Goal: Communication & Community: Answer question/provide support

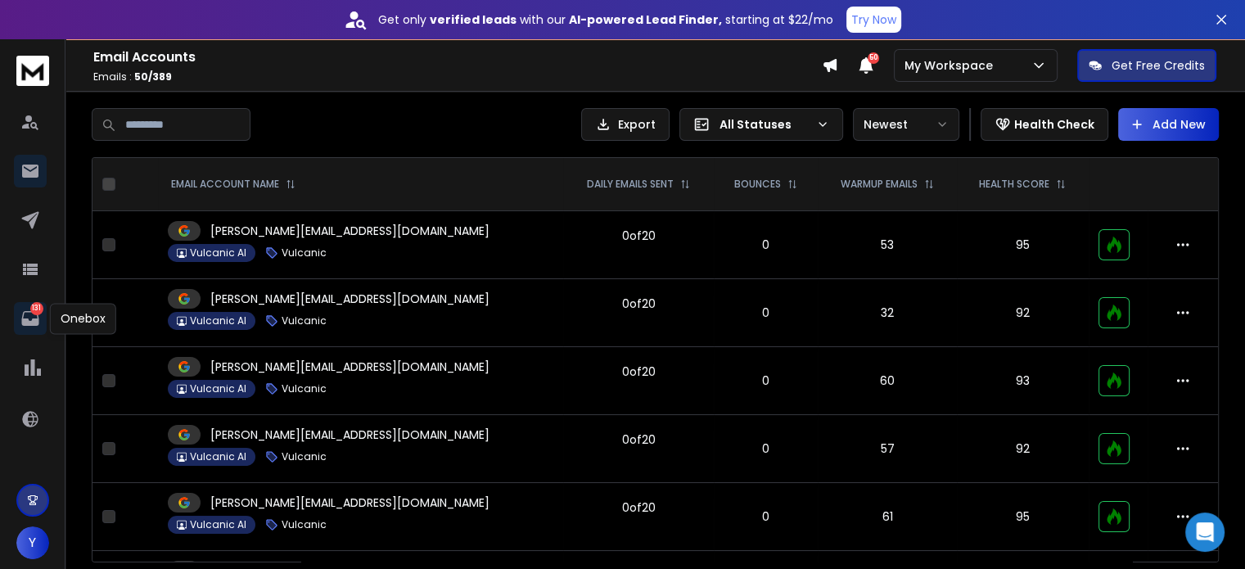
click at [36, 313] on p "131" at bounding box center [36, 308] width 13 height 13
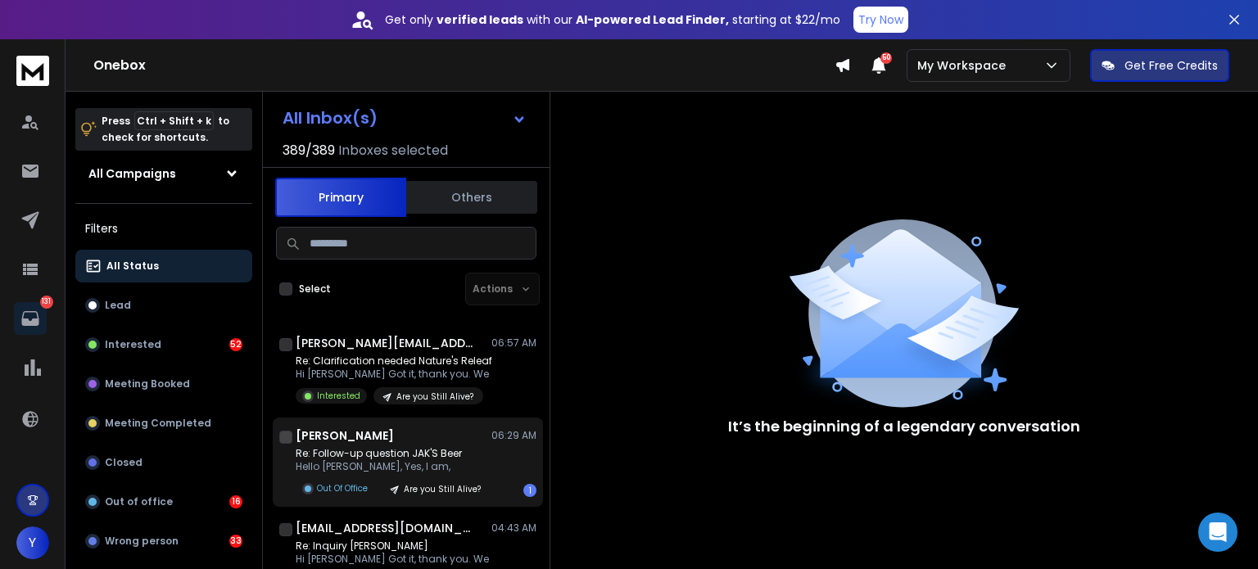
click at [442, 444] on div "[PERSON_NAME] 06:29 AM Re: Follow-up question JAK'S Beer Hello [PERSON_NAME], Y…" at bounding box center [416, 462] width 241 height 70
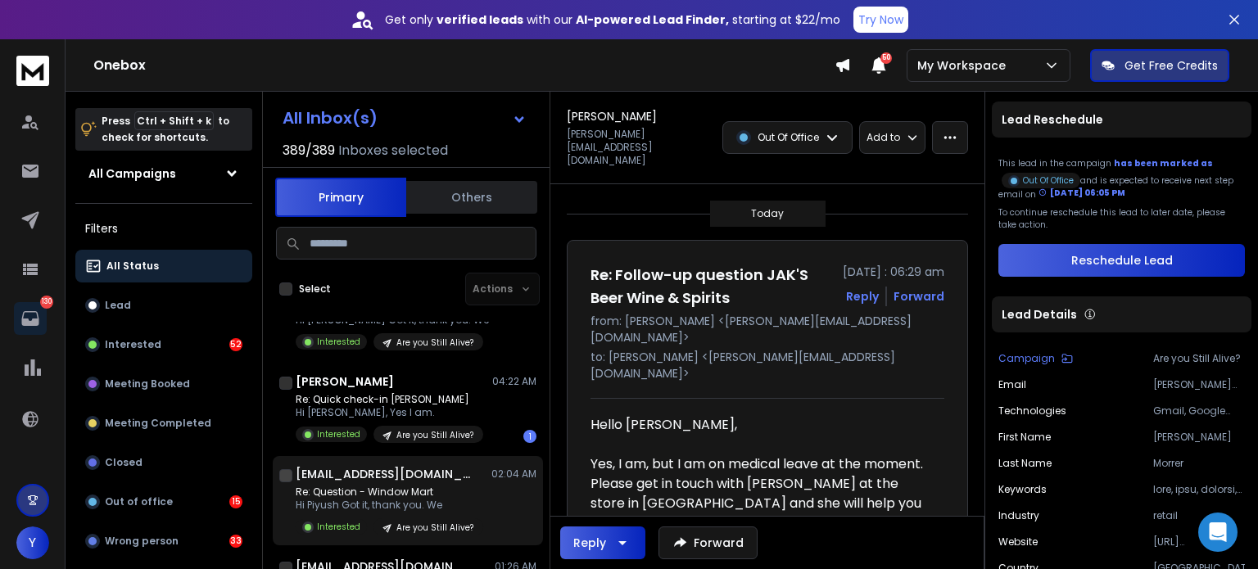
scroll to position [246, 0]
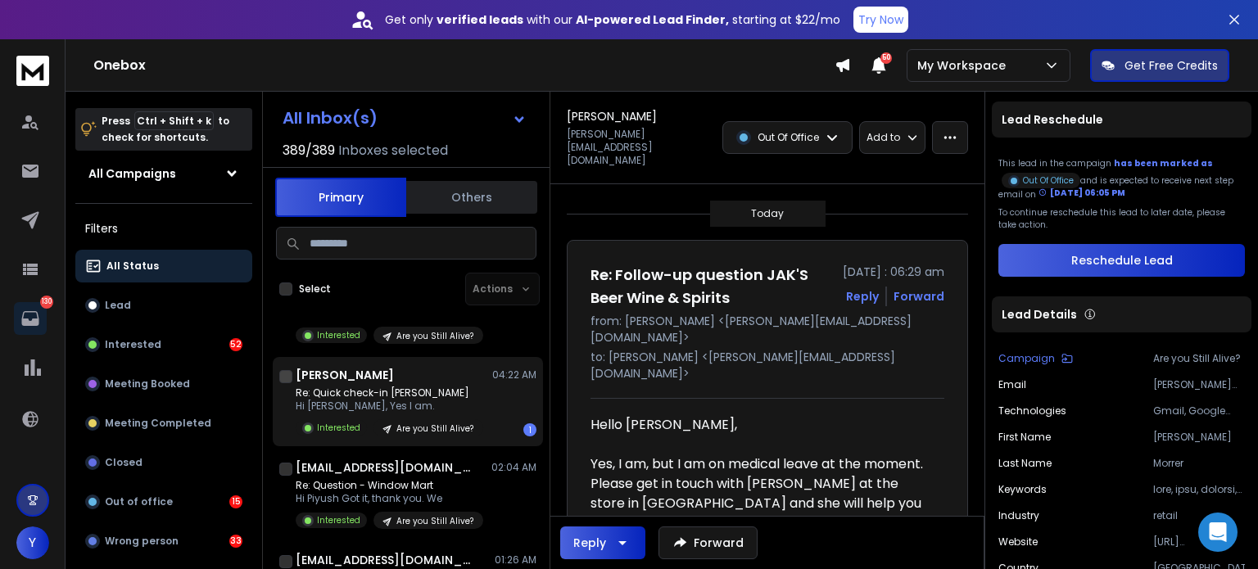
click at [445, 407] on p "Hi [PERSON_NAME], Yes I am." at bounding box center [389, 406] width 187 height 13
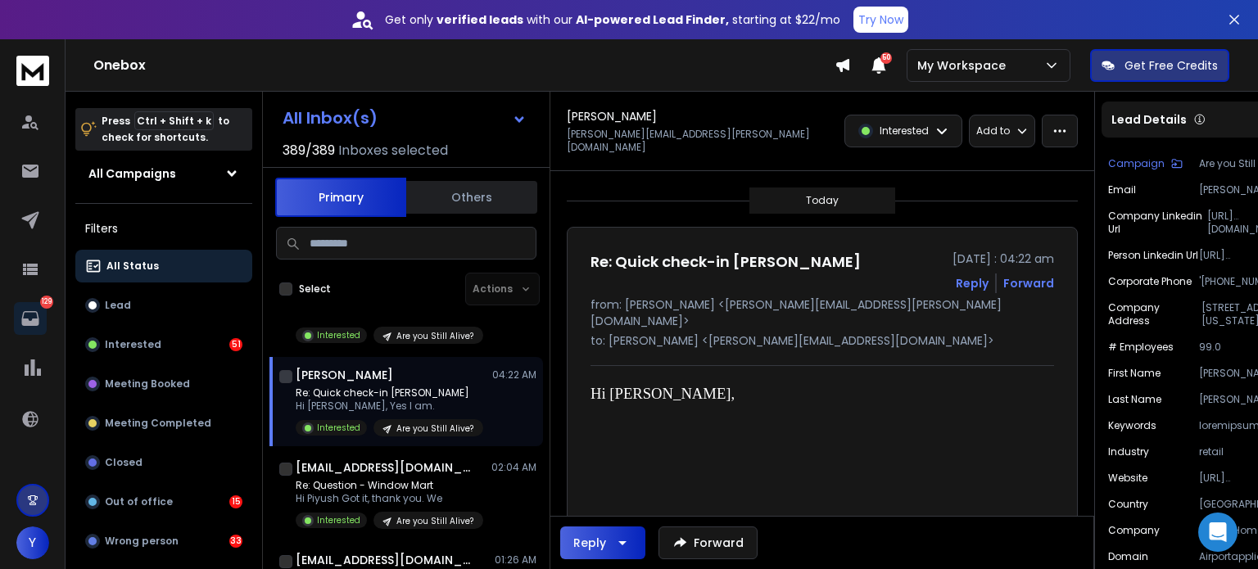
click at [928, 124] on p "Interested" at bounding box center [903, 130] width 49 height 13
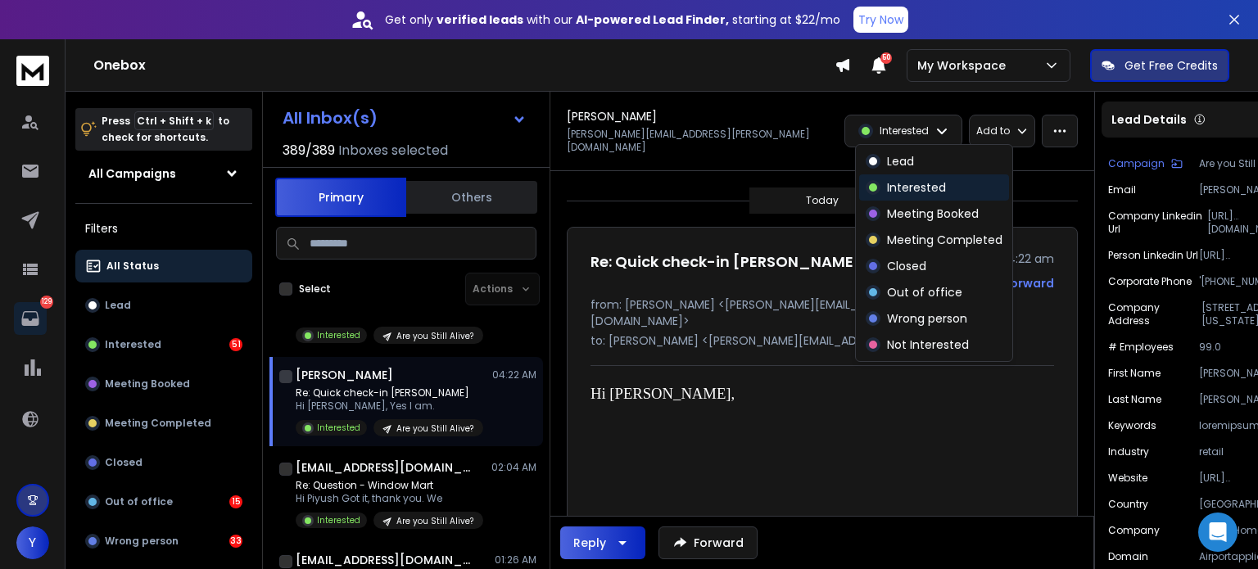
click at [920, 186] on p "Interested" at bounding box center [916, 187] width 59 height 16
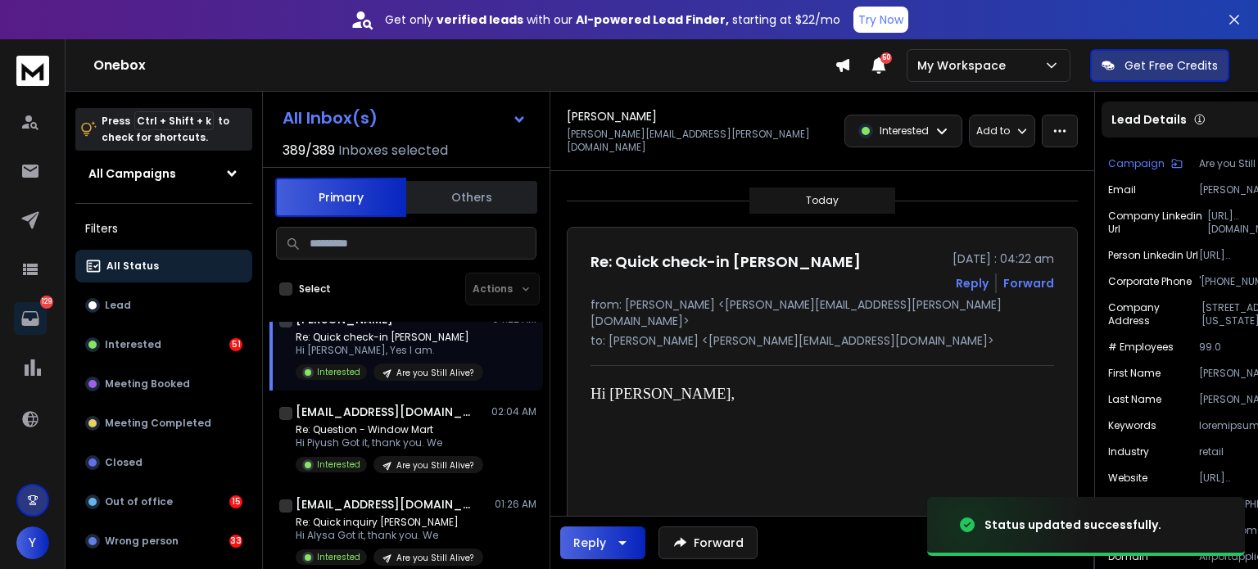
scroll to position [327, 0]
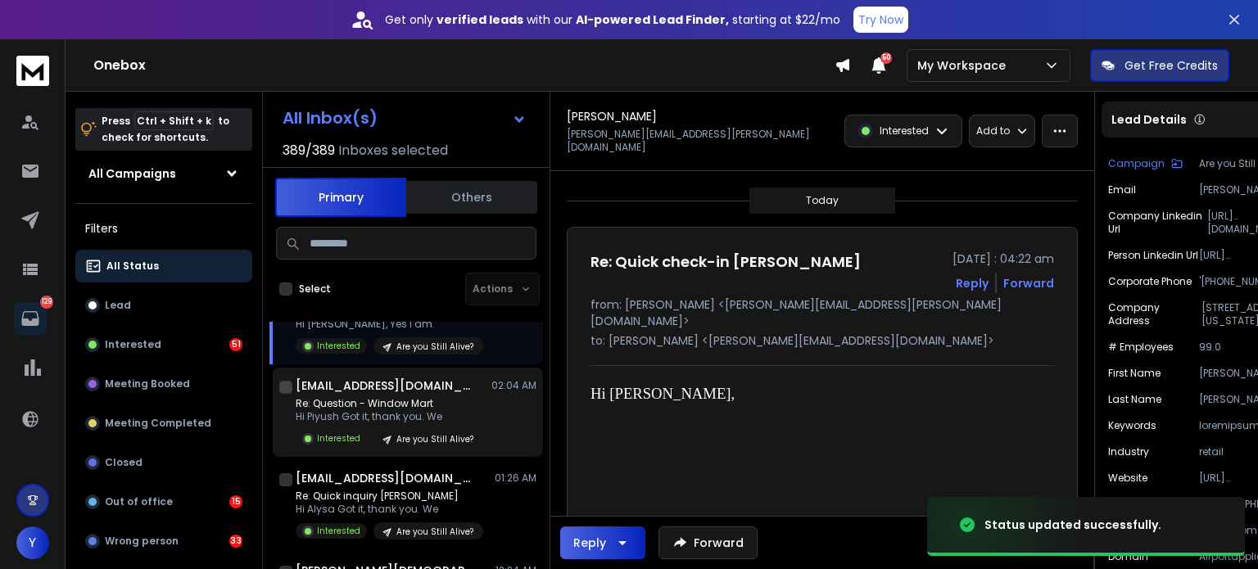
click at [432, 418] on p "Hi Piyush Got it, thank you. We" at bounding box center [389, 416] width 187 height 13
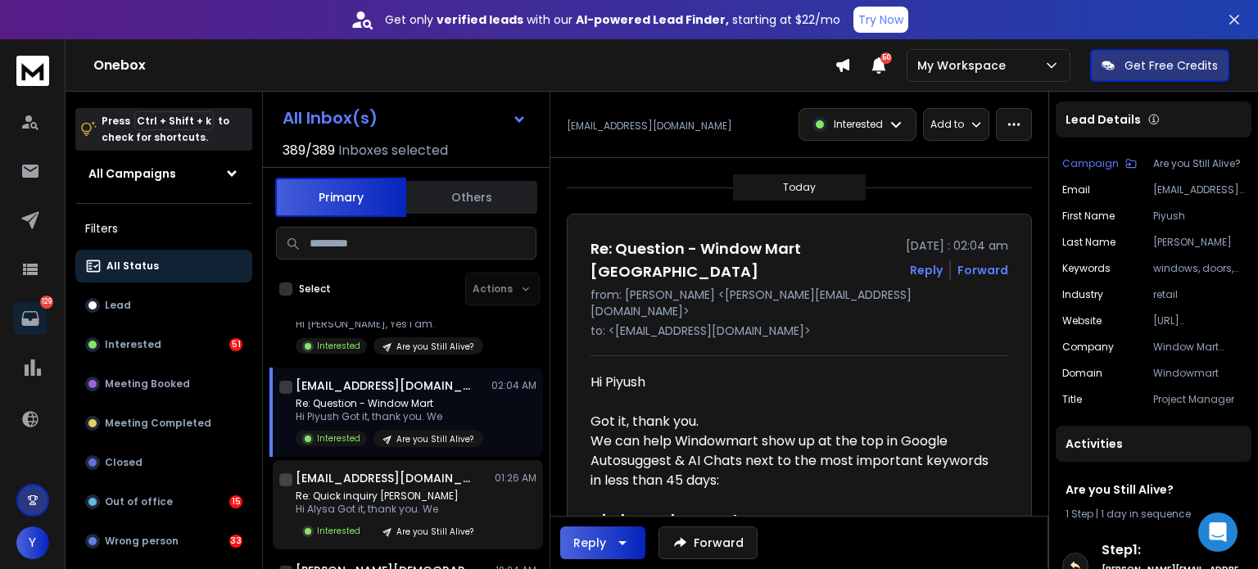
click at [384, 481] on h1 "[EMAIL_ADDRESS][DOMAIN_NAME]" at bounding box center [386, 478] width 180 height 16
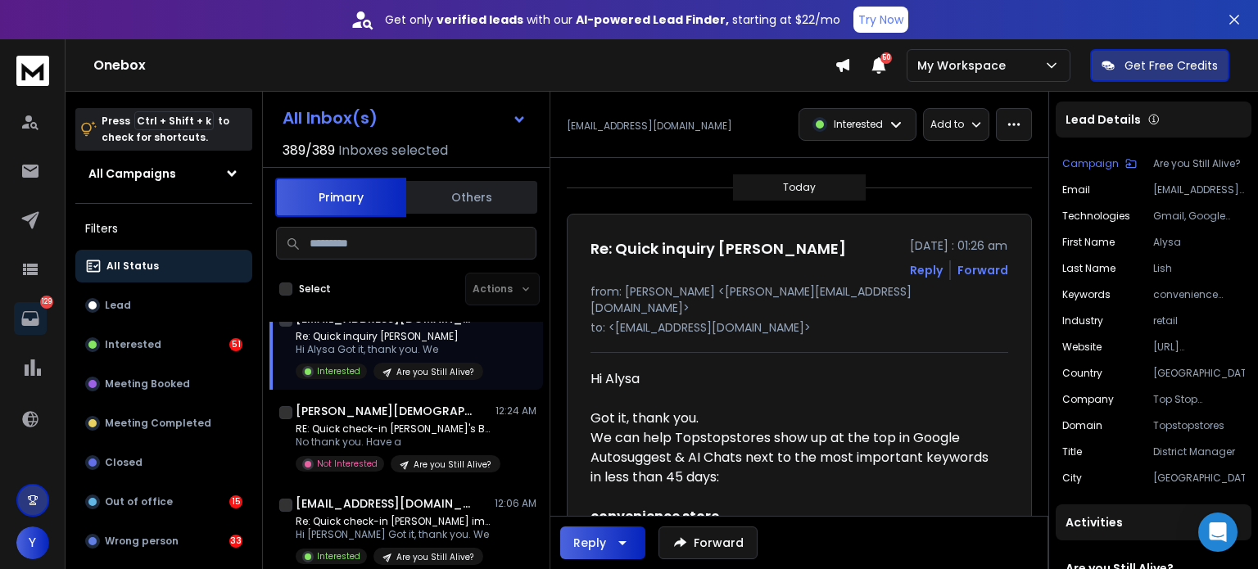
scroll to position [491, 0]
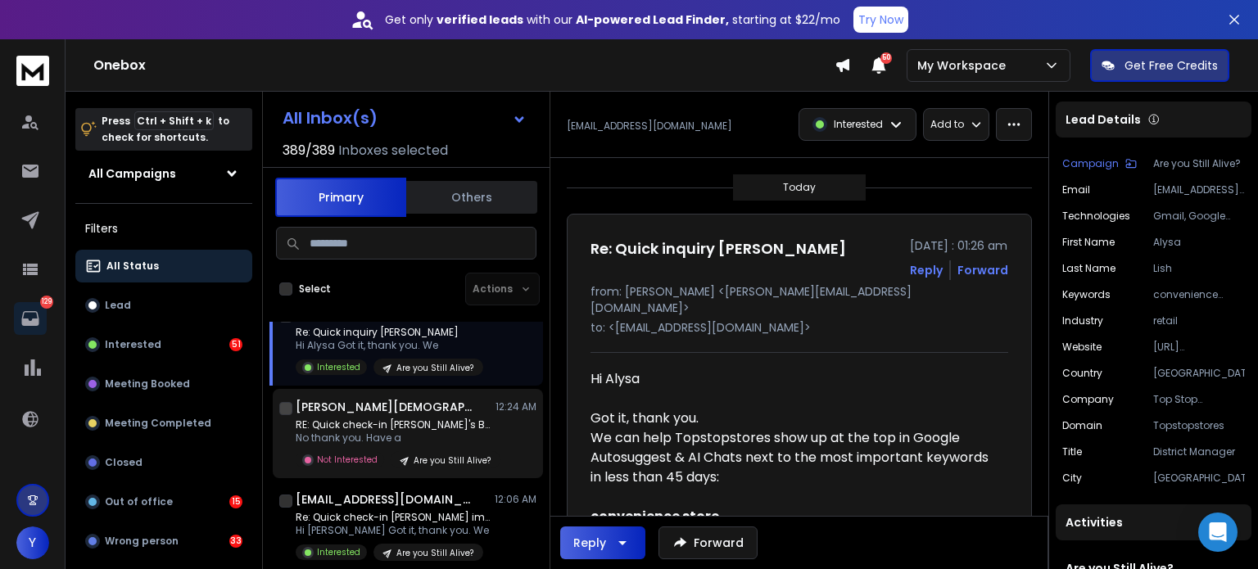
click at [422, 433] on p "No thank you. Have a" at bounding box center [394, 437] width 196 height 13
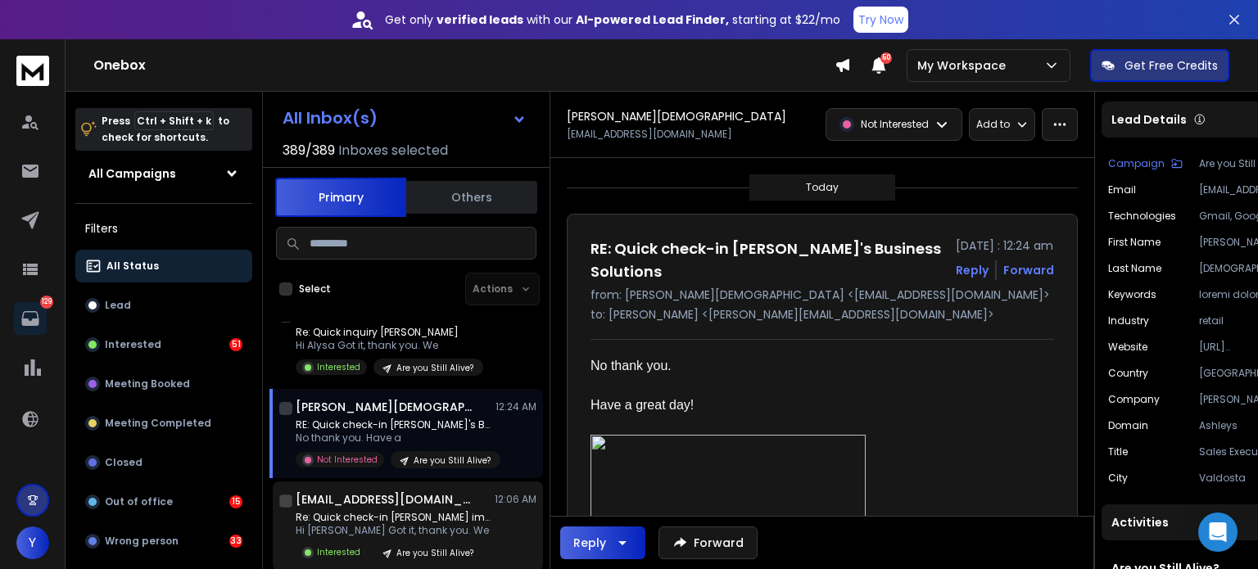
click at [426, 517] on p "Re: Quick check-in [PERSON_NAME] imaging" at bounding box center [394, 517] width 196 height 13
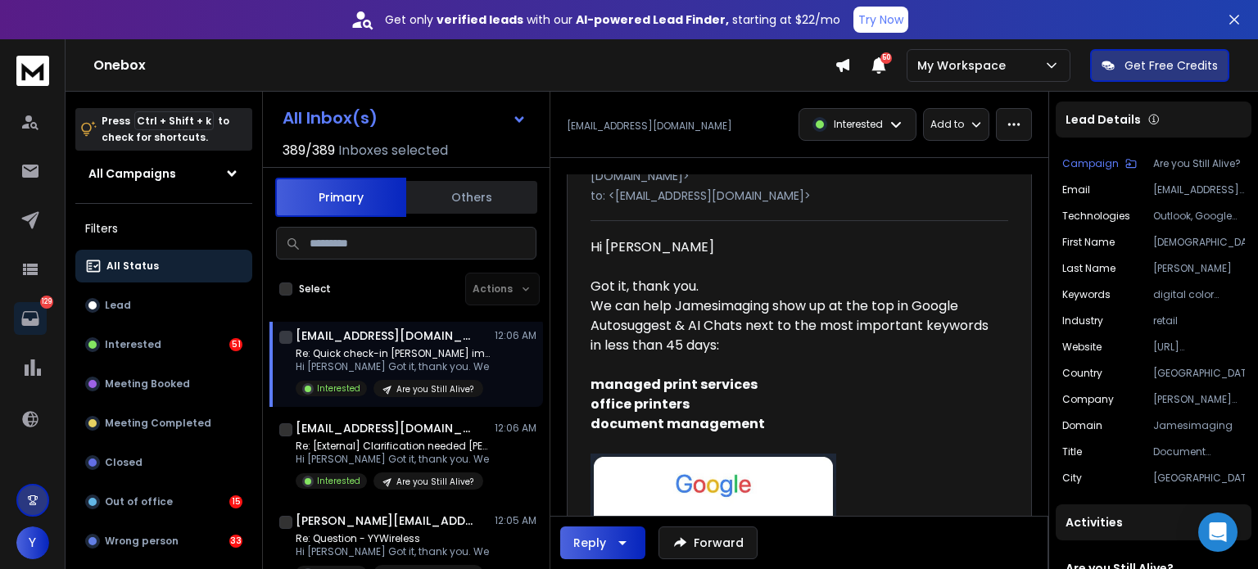
scroll to position [164, 0]
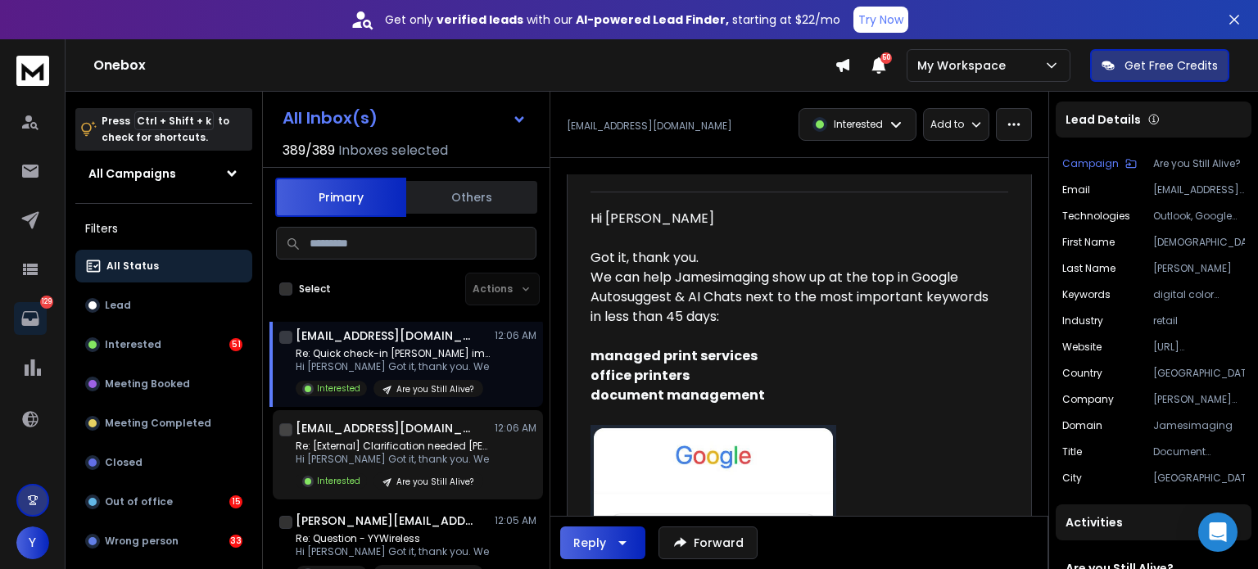
click at [485, 451] on p "Re: [External] Clarification needed [PERSON_NAME]" at bounding box center [394, 446] width 196 height 13
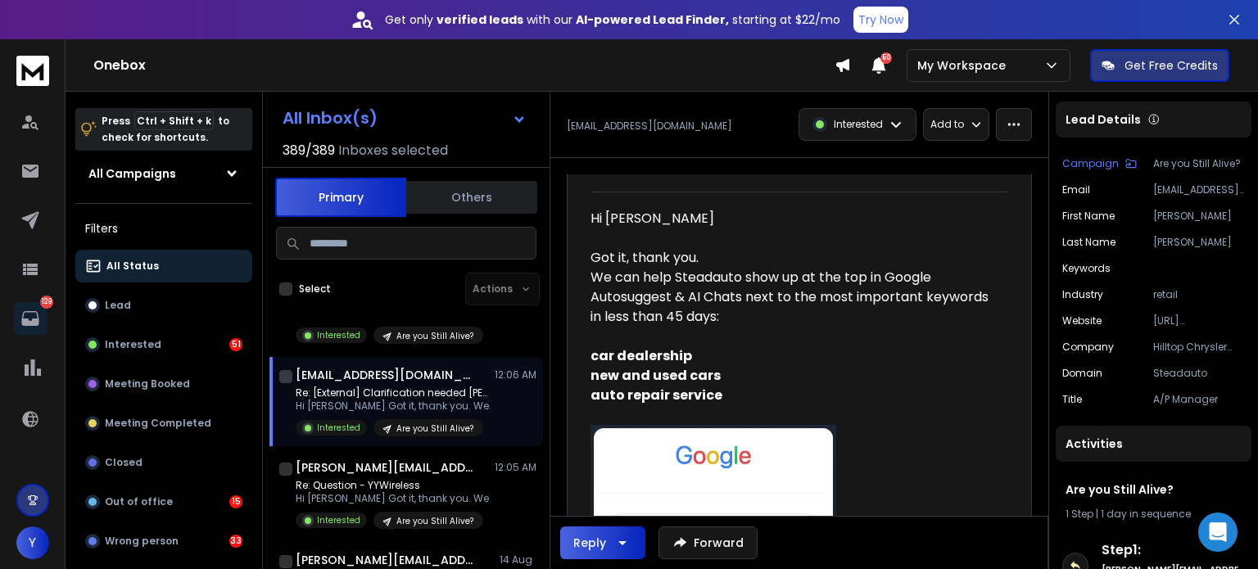
scroll to position [737, 0]
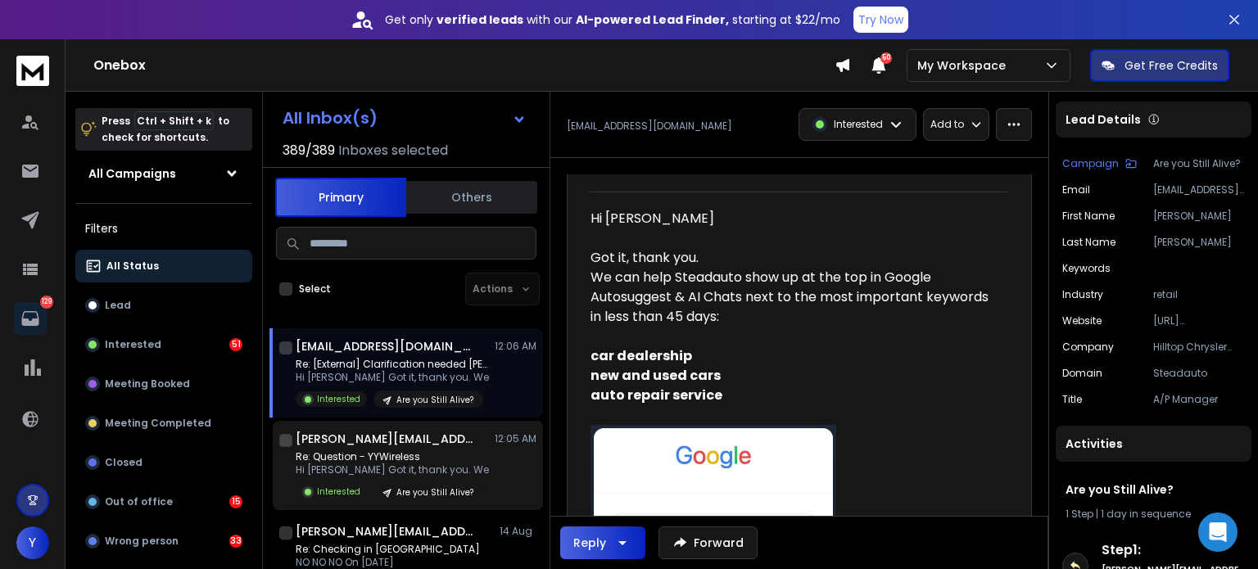
click at [436, 461] on p "Re: Question - YYWireless" at bounding box center [392, 456] width 193 height 13
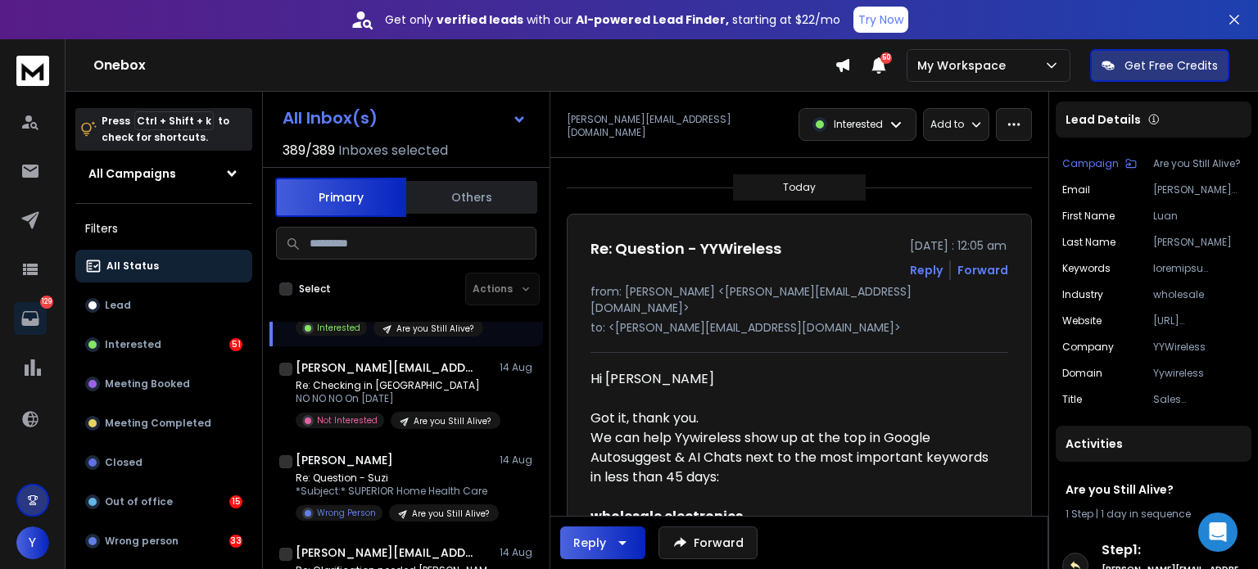
scroll to position [819, 0]
